Goal: Information Seeking & Learning: Check status

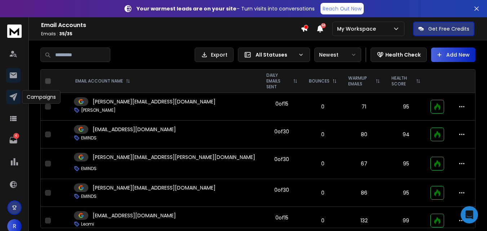
click at [13, 96] on icon at bounding box center [13, 97] width 8 height 8
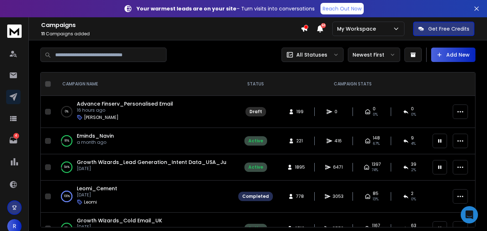
click at [127, 165] on span "Growth Wizards_Lead Generation_Intent Data_USA_June 2025" at bounding box center [162, 162] width 171 height 7
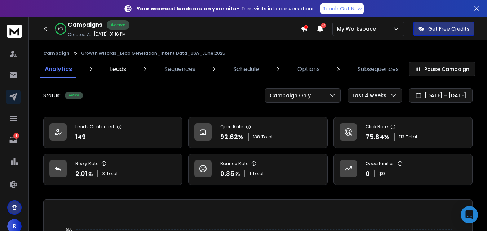
click at [118, 71] on p "Leads" at bounding box center [118, 69] width 16 height 9
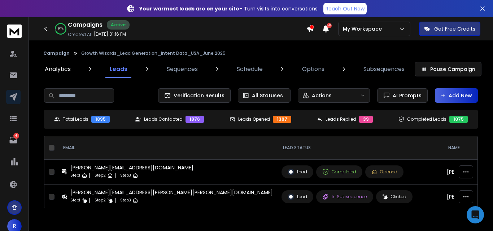
click at [60, 69] on p "Analytics" at bounding box center [58, 69] width 26 height 9
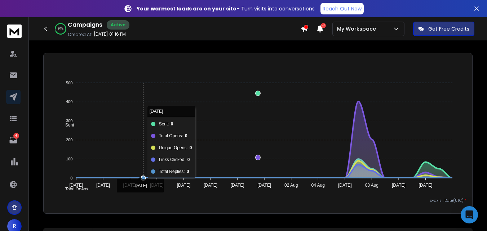
scroll to position [108, 0]
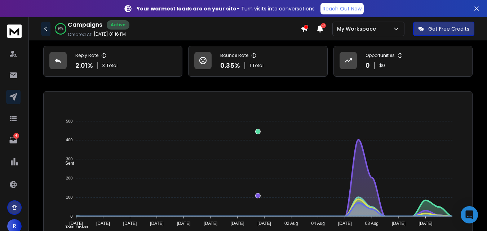
click at [45, 27] on icon at bounding box center [46, 29] width 6 height 6
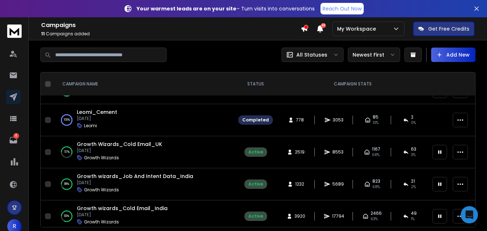
scroll to position [72, 0]
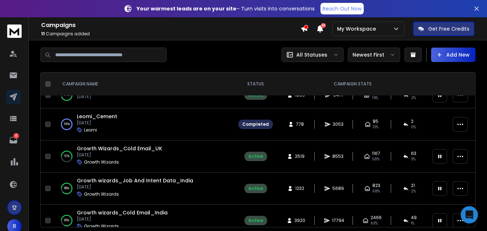
click at [127, 147] on span "Growth Wizards_Cold Email_UK" at bounding box center [119, 148] width 85 height 7
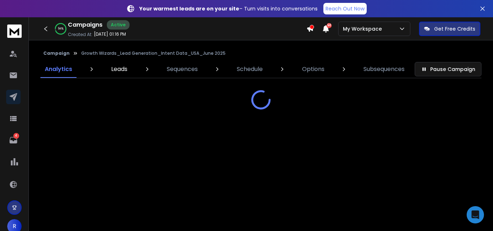
click at [117, 71] on p "Leads" at bounding box center [119, 69] width 16 height 9
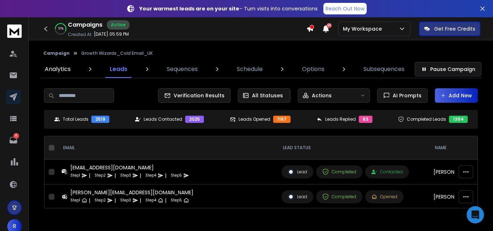
click at [60, 70] on p "Analytics" at bounding box center [58, 69] width 26 height 9
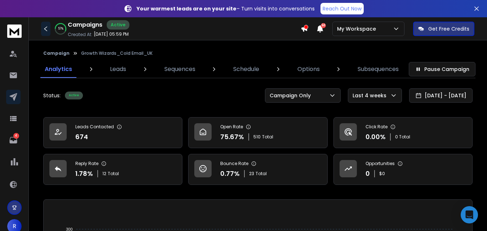
click at [44, 29] on icon at bounding box center [46, 29] width 6 height 6
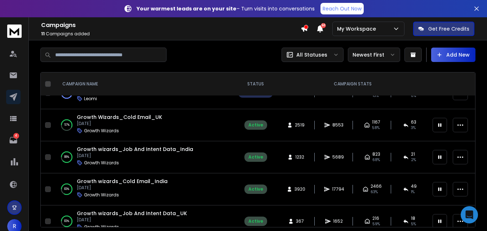
scroll to position [108, 0]
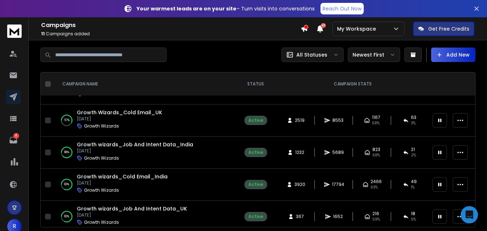
click at [136, 144] on span "Growth wizards_Job And Intent Data_India" at bounding box center [135, 144] width 116 height 7
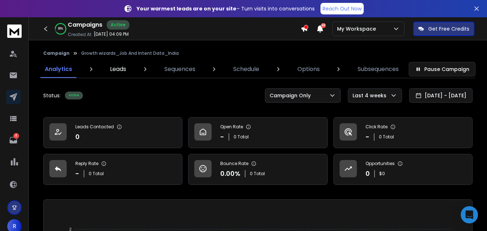
click at [120, 69] on p "Leads" at bounding box center [118, 69] width 16 height 9
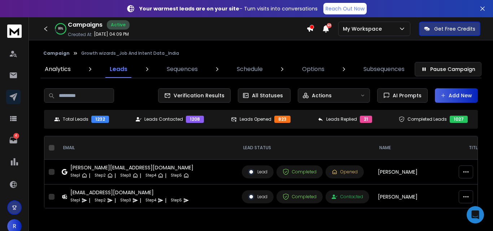
click at [65, 69] on p "Analytics" at bounding box center [58, 69] width 26 height 9
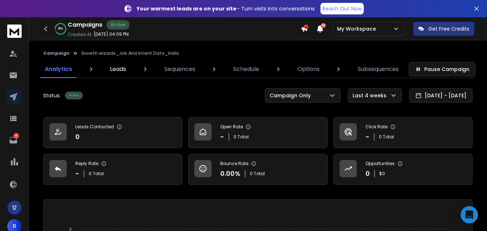
click at [116, 71] on p "Leads" at bounding box center [118, 69] width 16 height 9
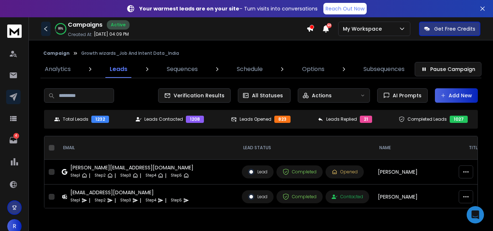
click at [44, 30] on icon at bounding box center [46, 29] width 6 height 6
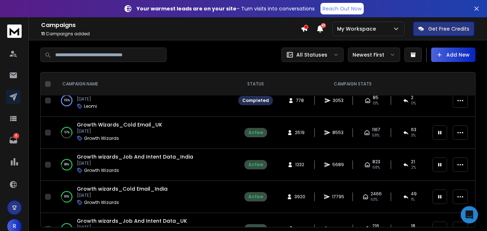
scroll to position [108, 0]
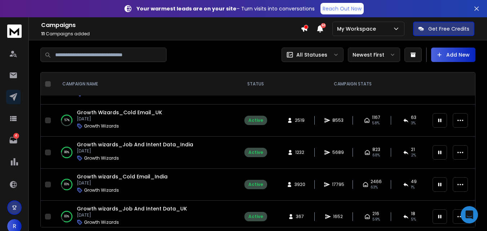
click at [129, 177] on span "Growth wizards_Cold Email_India" at bounding box center [122, 176] width 91 height 7
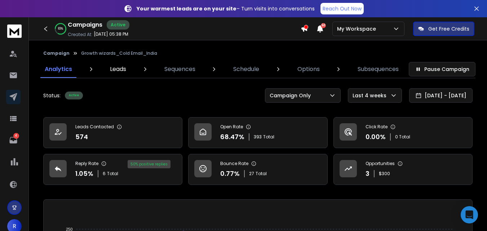
click at [117, 67] on p "Leads" at bounding box center [118, 69] width 16 height 9
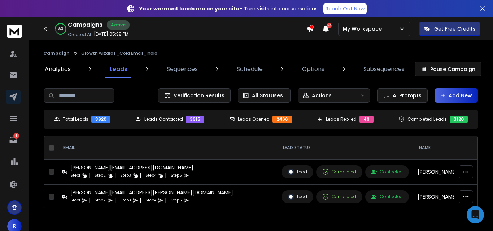
click at [56, 70] on p "Analytics" at bounding box center [58, 69] width 26 height 9
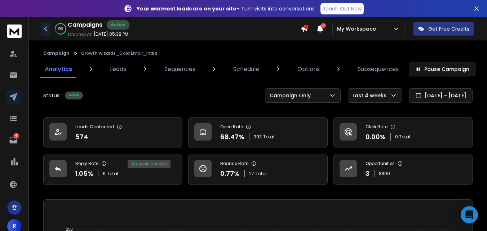
click at [45, 28] on icon at bounding box center [45, 28] width 3 height 5
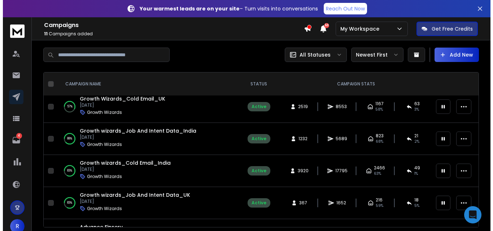
scroll to position [144, 0]
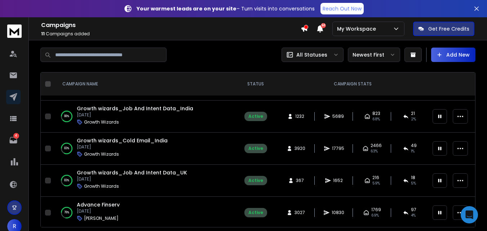
click at [154, 172] on span "Growth wizards_Job And Intent Data_UK" at bounding box center [132, 172] width 110 height 7
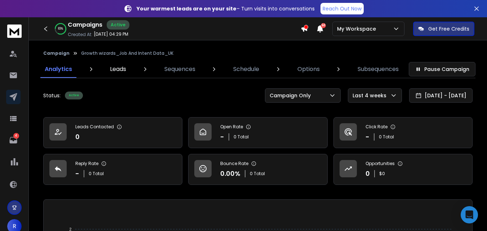
click at [114, 71] on p "Leads" at bounding box center [118, 69] width 16 height 9
